Goal: Task Accomplishment & Management: Use online tool/utility

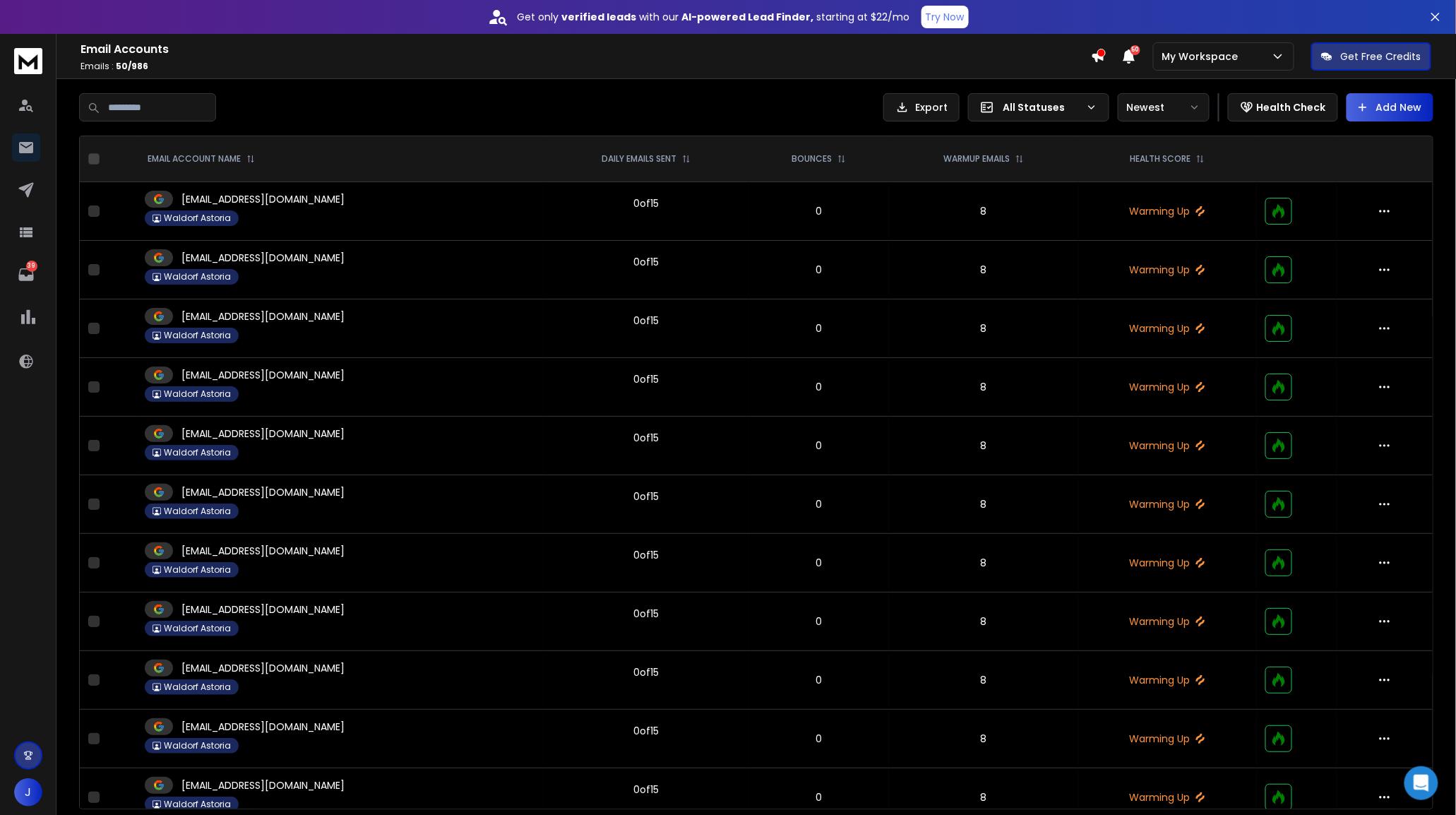
click at [31, 290] on div "39" at bounding box center [27, 277] width 32 height 34
click at [29, 272] on p "39" at bounding box center [31, 266] width 11 height 11
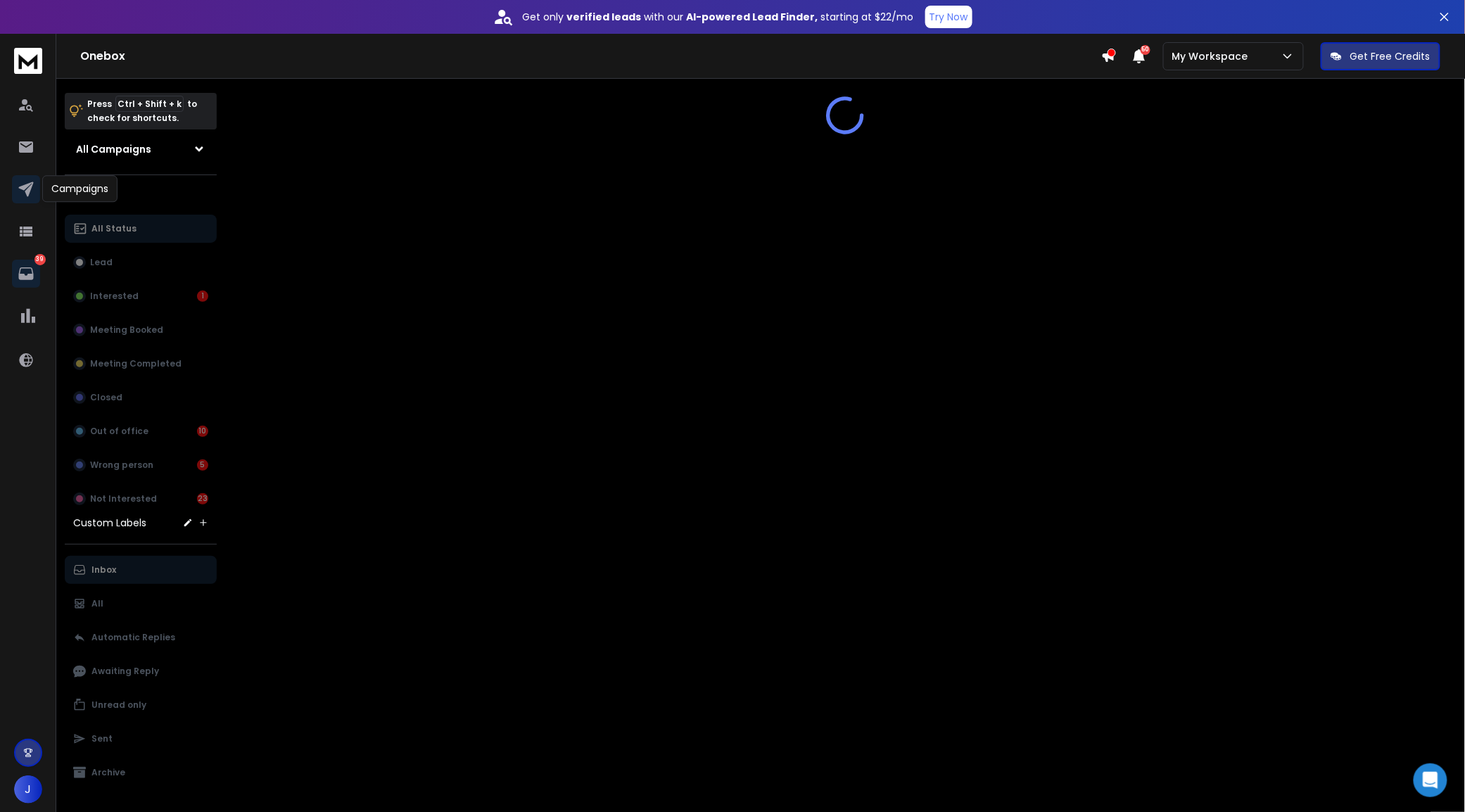
click at [31, 189] on icon at bounding box center [26, 189] width 17 height 17
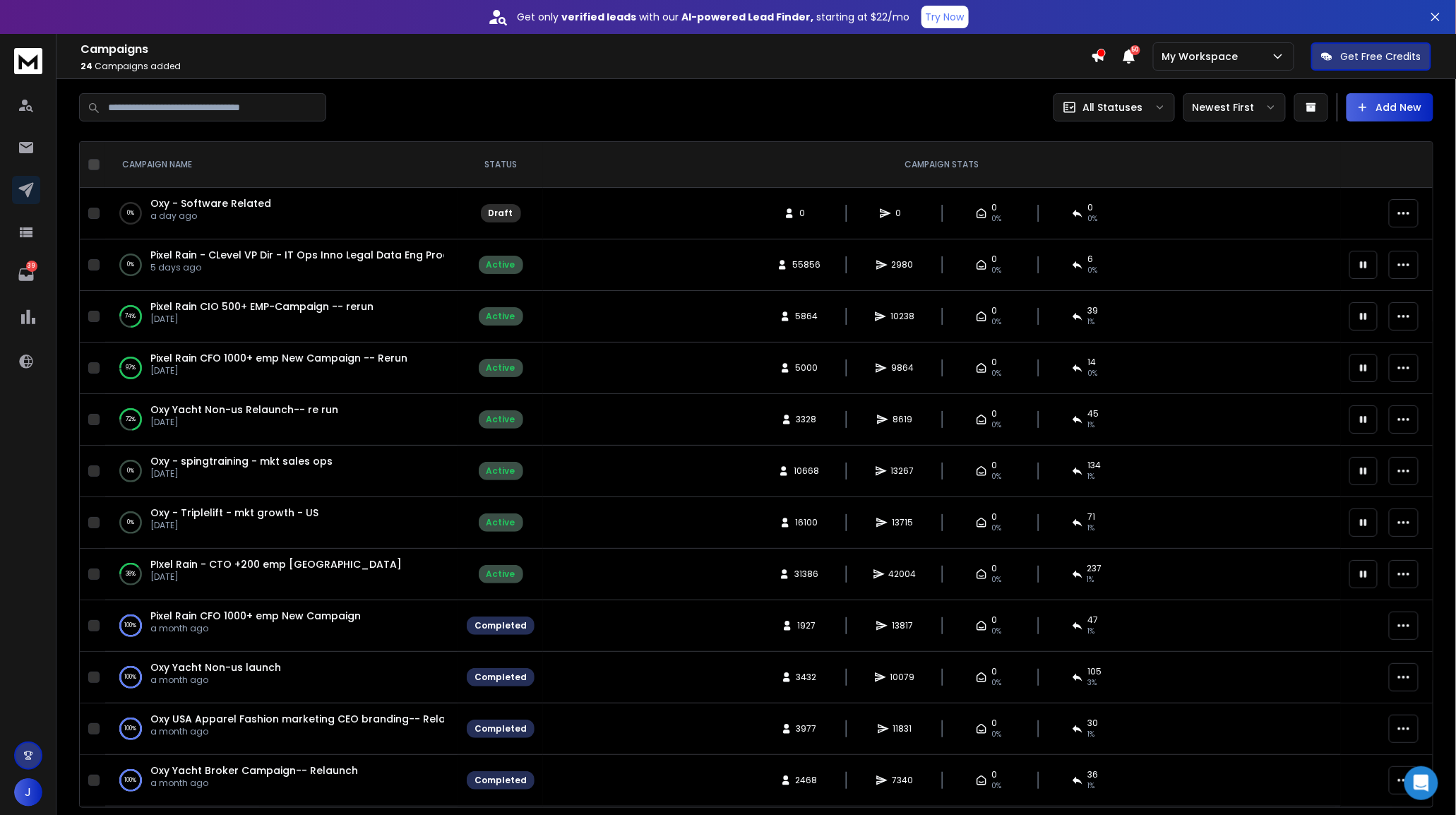
scroll to position [188, 0]
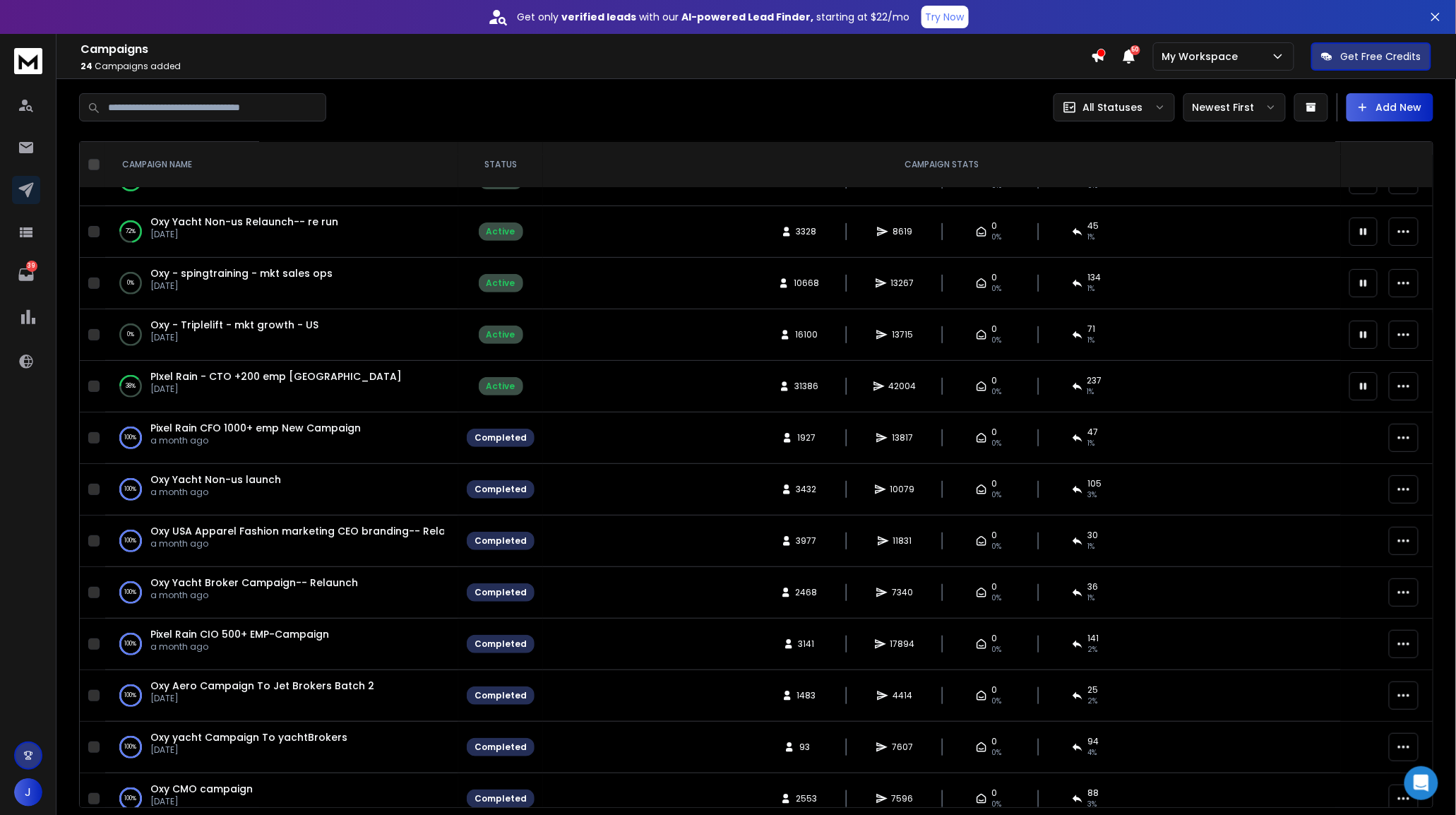
drag, startPoint x: 233, startPoint y: 390, endPoint x: 235, endPoint y: 377, distance: 13.2
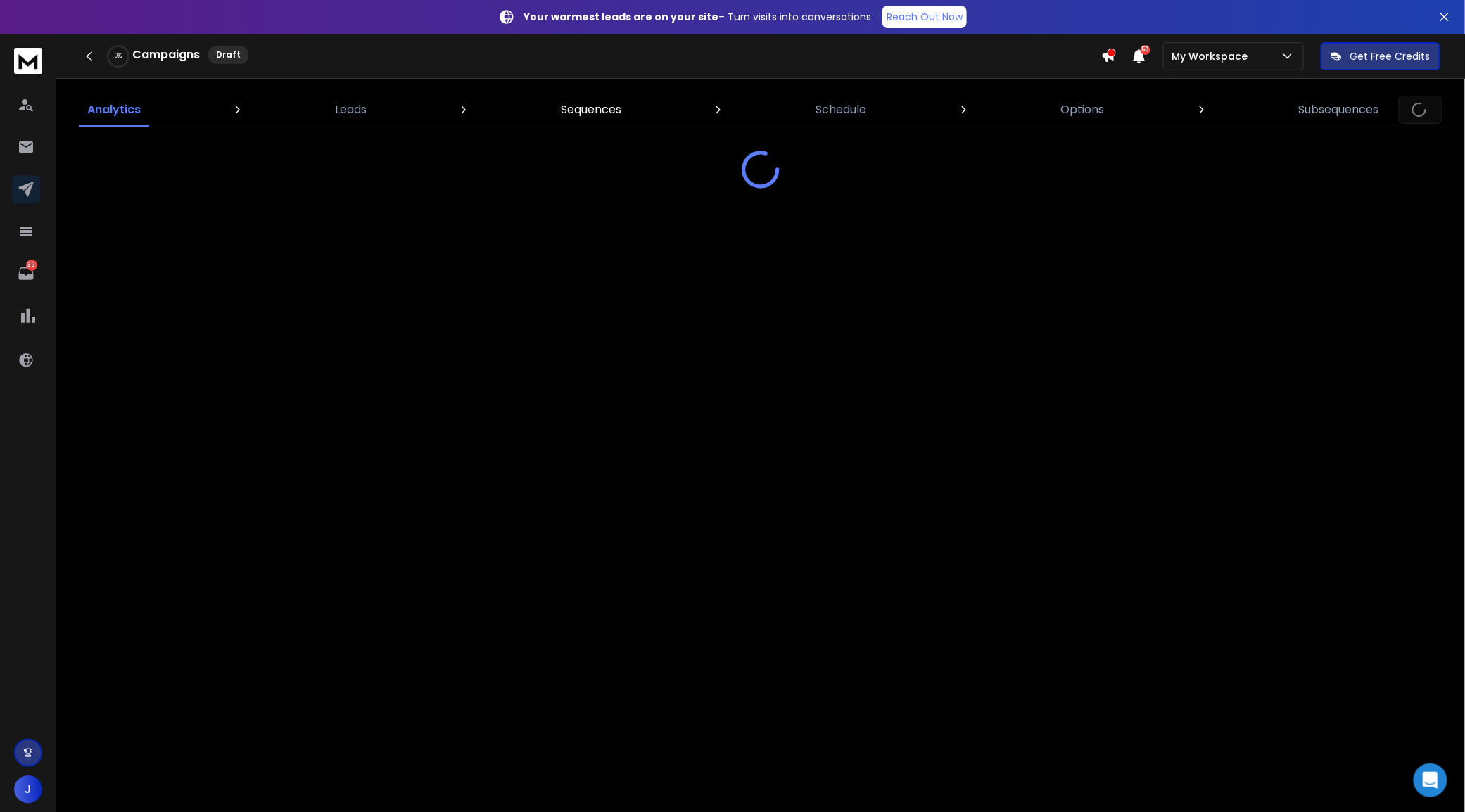
click at [603, 110] on p "Sequences" at bounding box center [591, 110] width 60 height 17
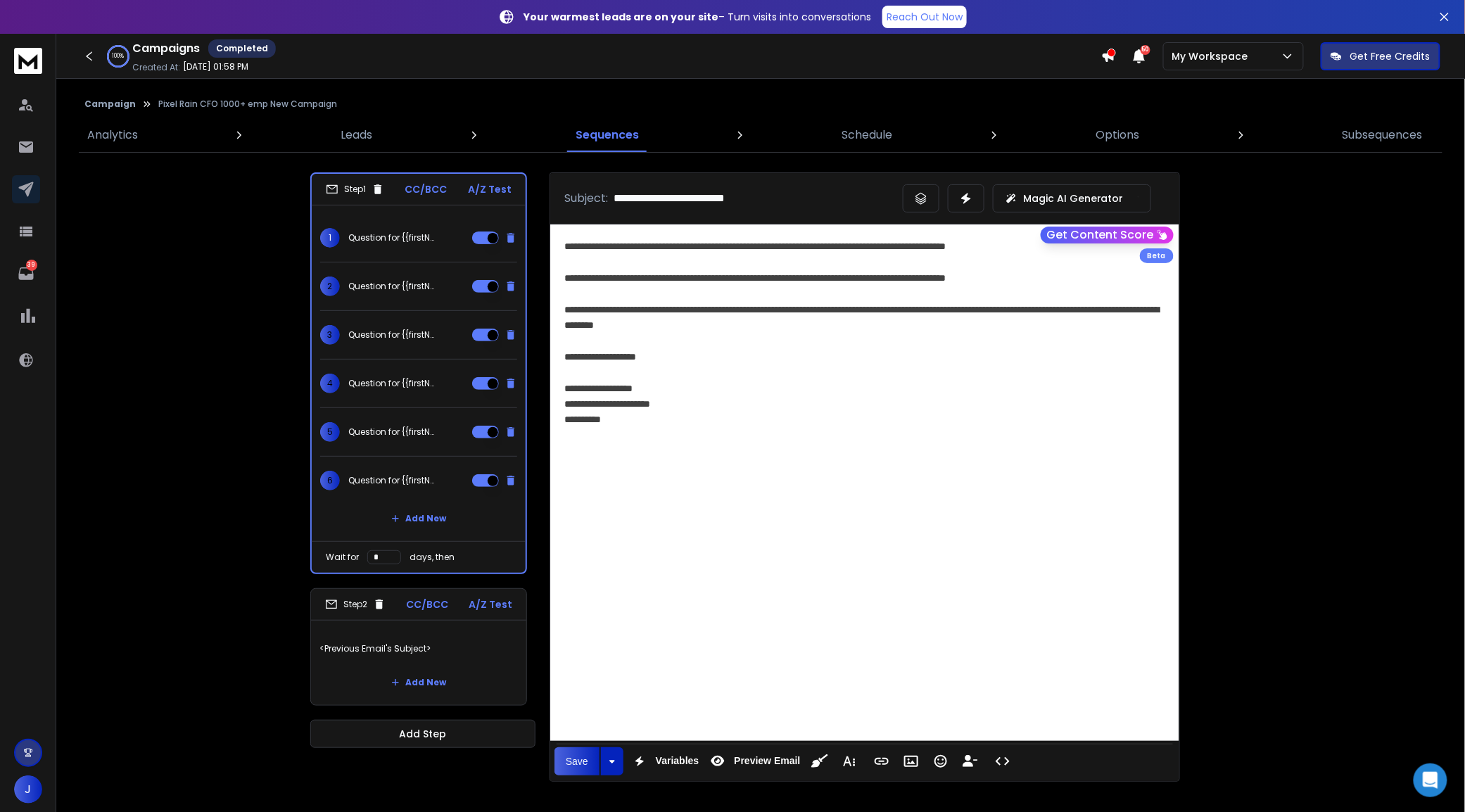
click at [374, 281] on p "Question for {{firstName}}" at bounding box center [393, 286] width 90 height 11
click at [391, 332] on p "Question for {{firstName}}" at bounding box center [393, 335] width 90 height 11
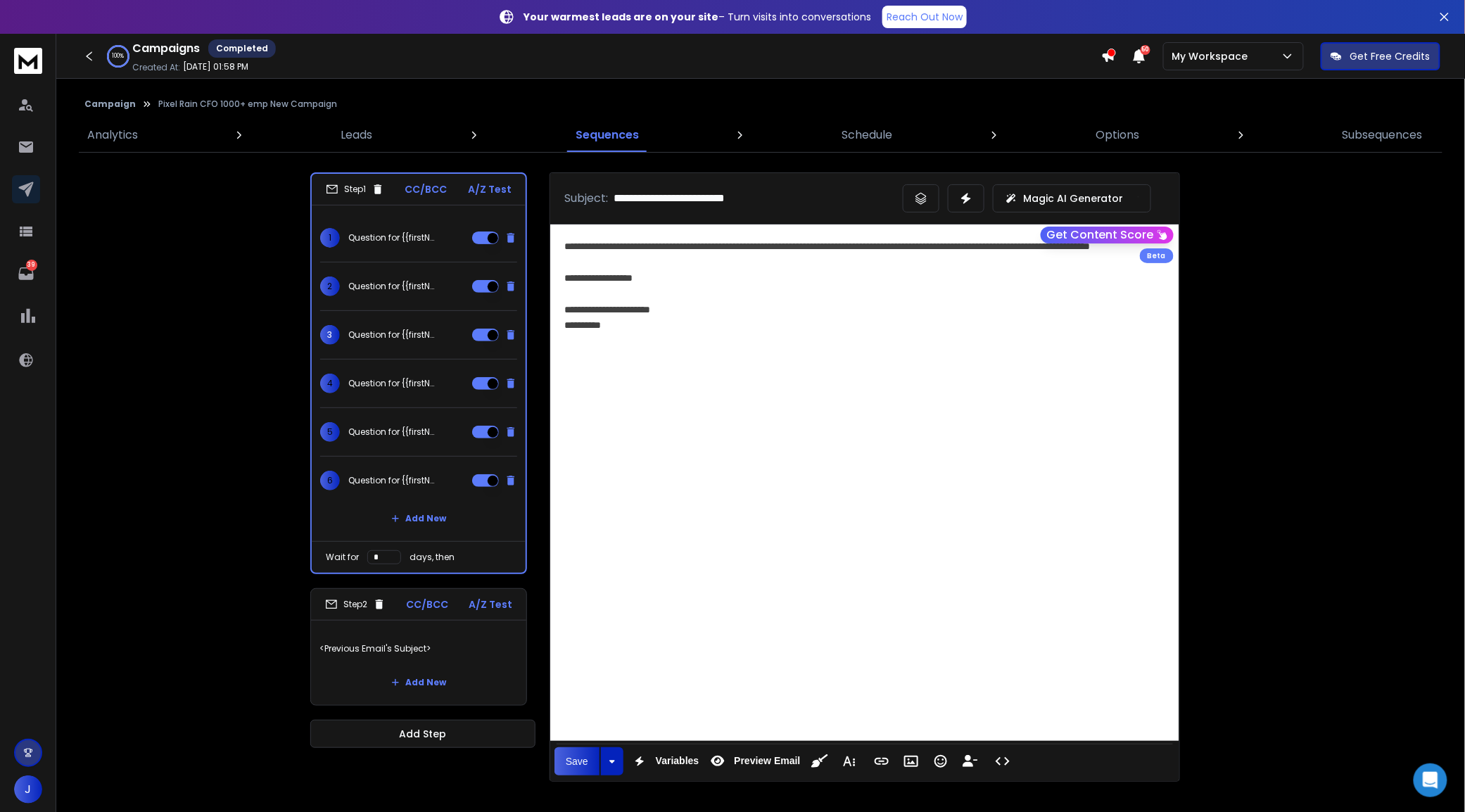
click at [400, 402] on div "4 Question for {{firstName}}" at bounding box center [419, 383] width 197 height 49
click at [416, 495] on div "6 Question for {{firstName}}" at bounding box center [419, 480] width 197 height 48
click at [416, 645] on p "<Previous Email's Subject>" at bounding box center [419, 649] width 199 height 39
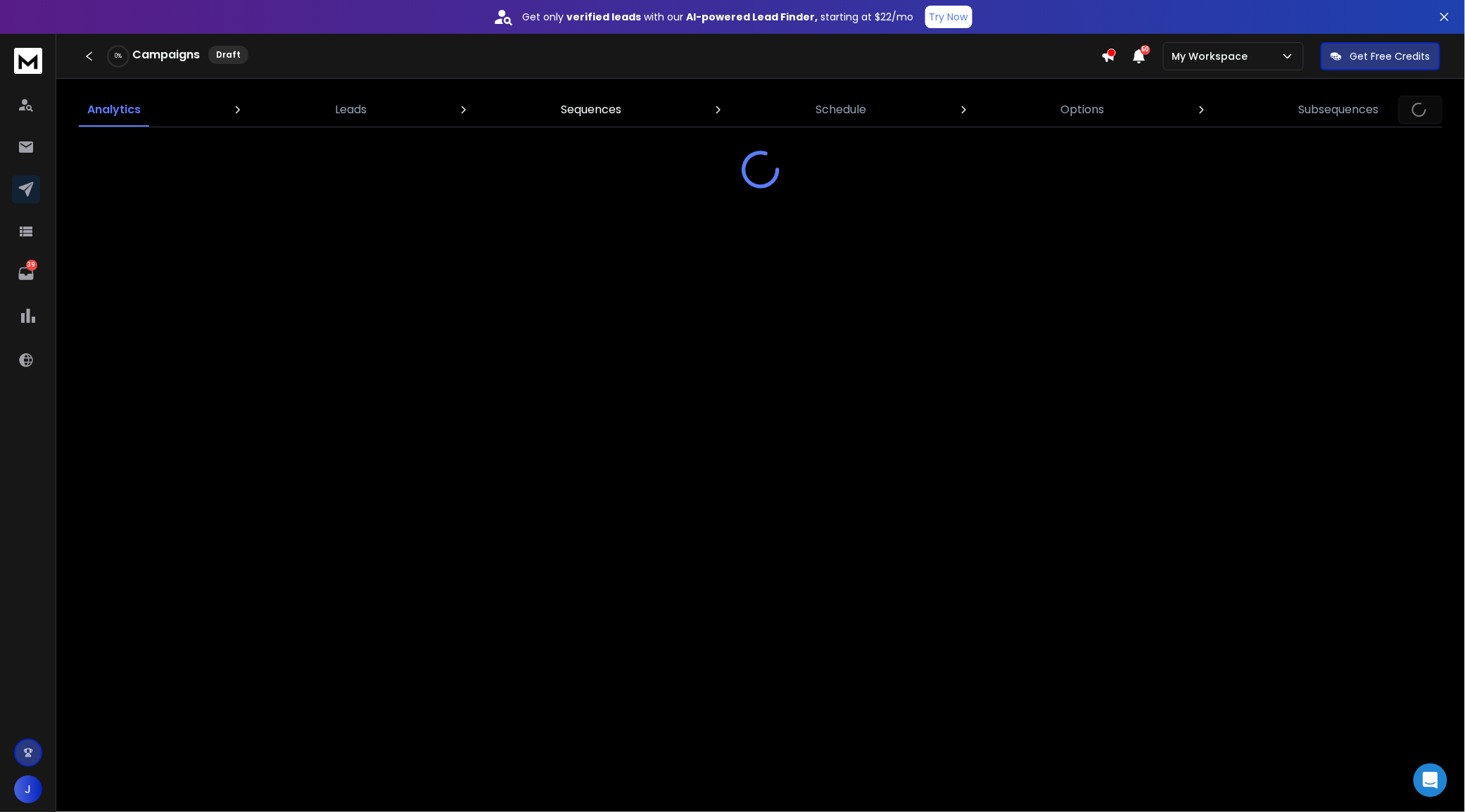
click at [590, 108] on p "Sequences" at bounding box center [591, 110] width 60 height 17
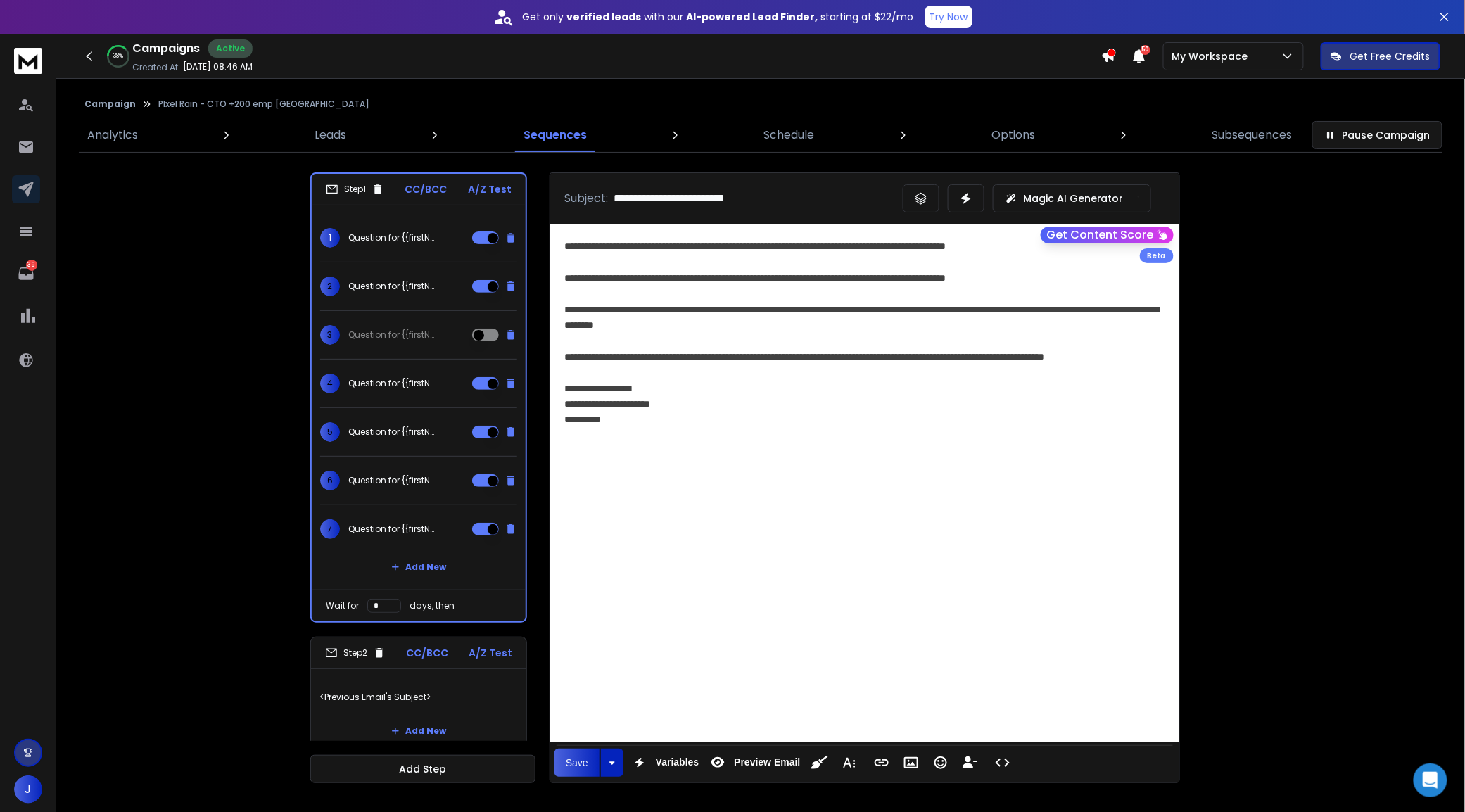
click at [387, 232] on p "Question for {{firstName}}" at bounding box center [393, 238] width 90 height 11
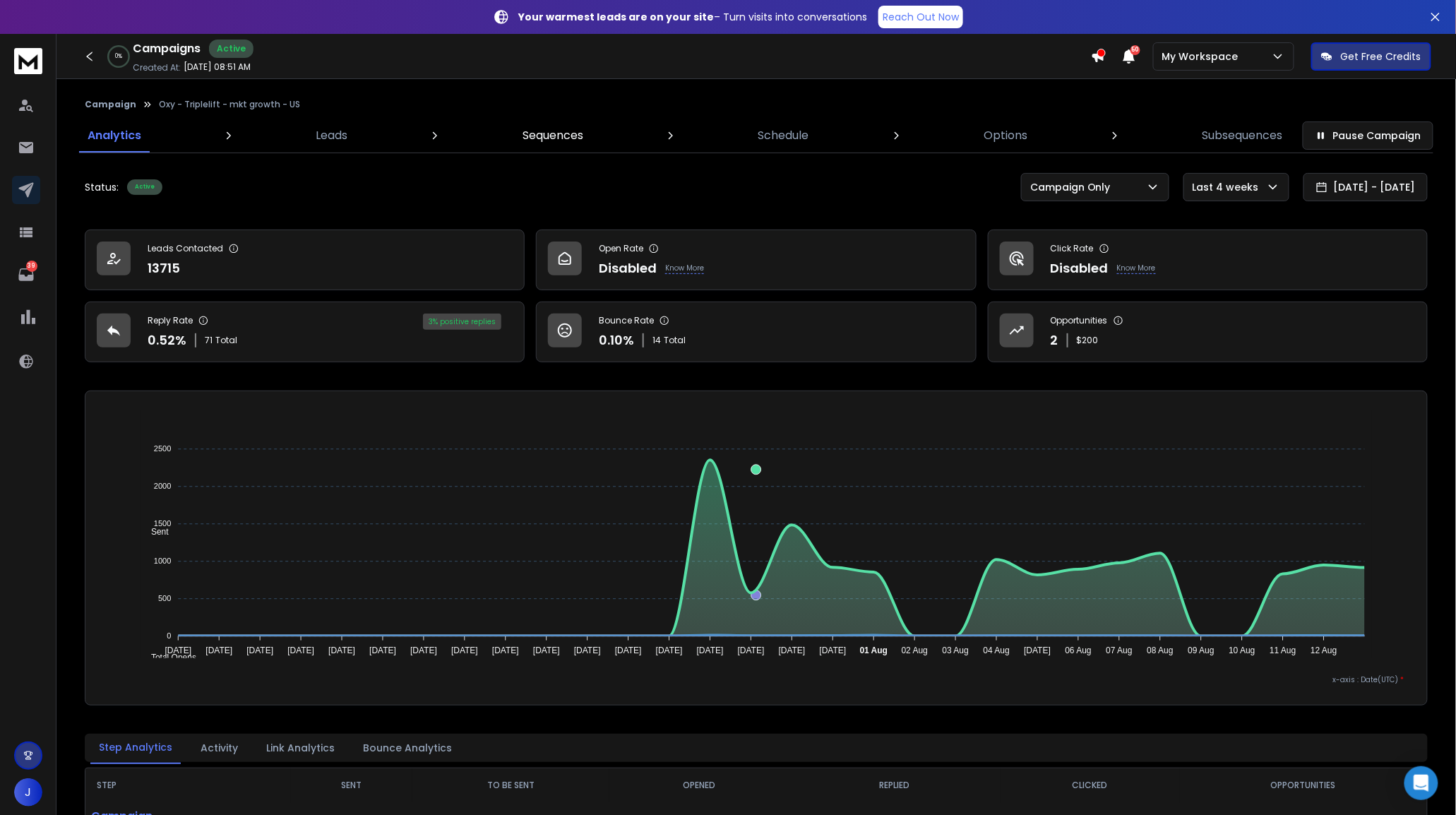
click at [571, 133] on p "Sequences" at bounding box center [552, 136] width 60 height 17
